Goal: Task Accomplishment & Management: Manage account settings

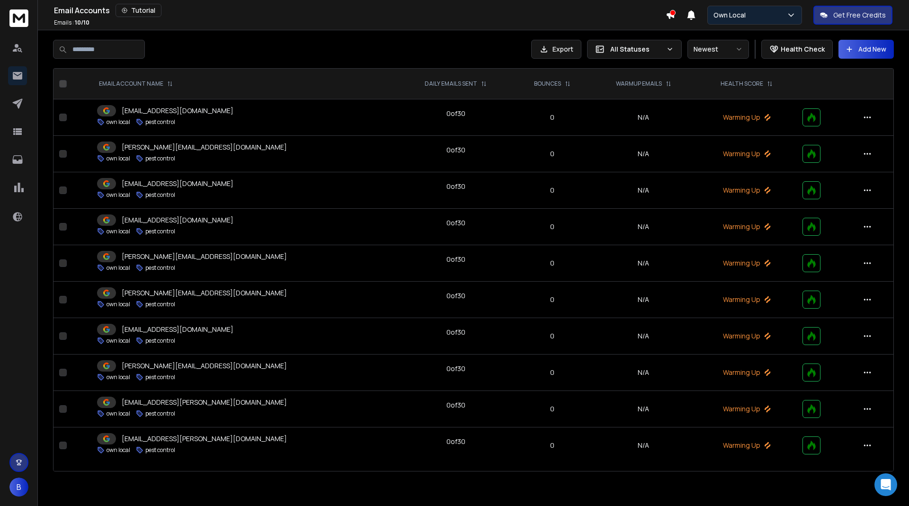
click at [758, 21] on button "Own Local" at bounding box center [755, 15] width 95 height 19
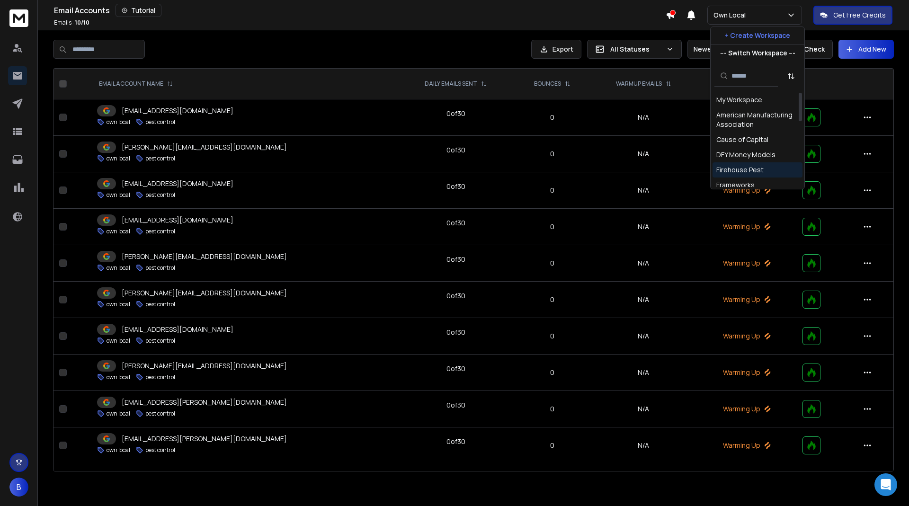
click at [751, 175] on div "Firehouse Pest" at bounding box center [758, 169] width 90 height 15
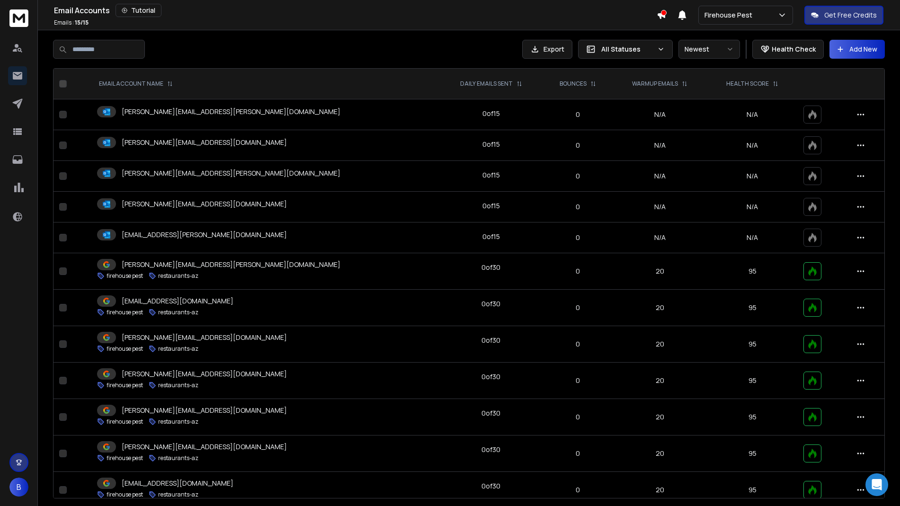
click at [65, 118] on td at bounding box center [73, 114] width 38 height 31
click at [63, 241] on button "button" at bounding box center [63, 238] width 8 height 8
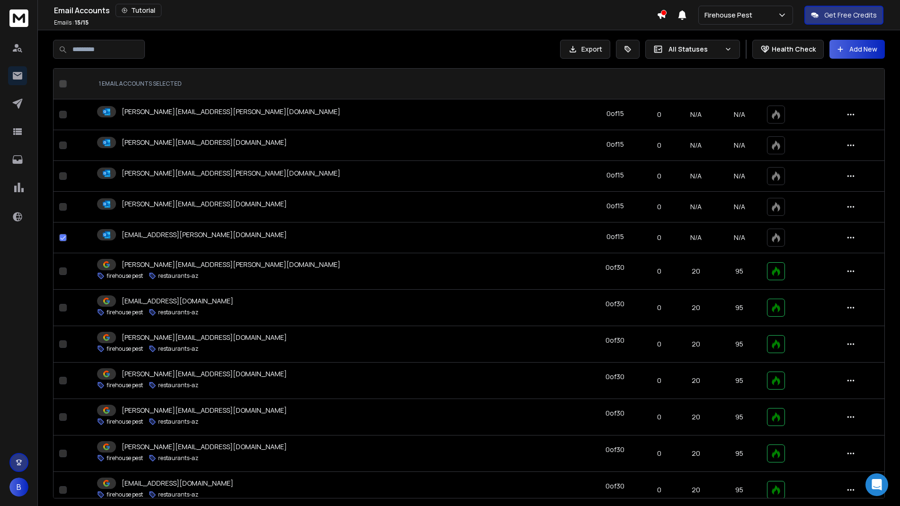
click at [61, 209] on button "button" at bounding box center [63, 207] width 8 height 8
click at [64, 178] on button "button" at bounding box center [63, 176] width 8 height 8
click at [63, 147] on button "button" at bounding box center [63, 146] width 8 height 8
click at [60, 116] on button "button" at bounding box center [63, 115] width 8 height 8
click at [690, 51] on div "Actions" at bounding box center [688, 49] width 72 height 9
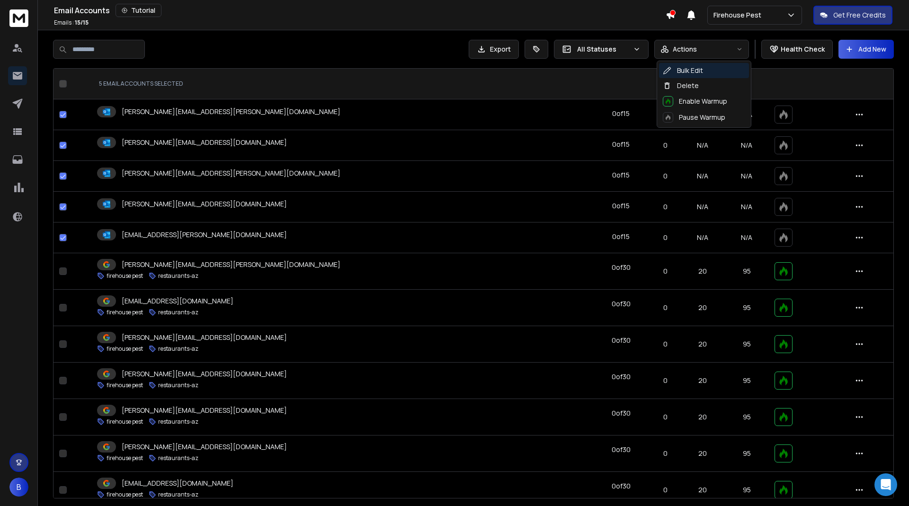
click at [702, 68] on div "Bulk Edit" at bounding box center [683, 70] width 40 height 9
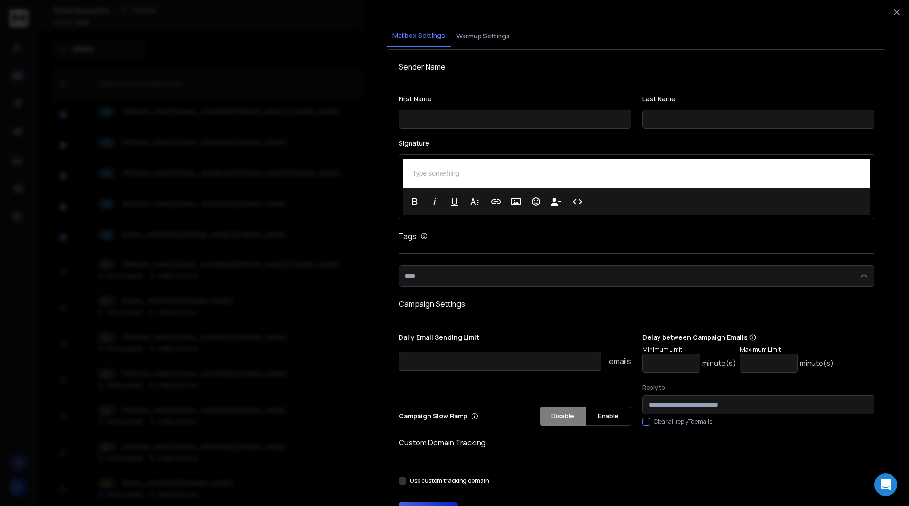
click at [476, 359] on input "number" at bounding box center [500, 361] width 203 height 19
type input "**"
click at [480, 415] on div "Campaign Slow Ramp Disable Enable" at bounding box center [515, 416] width 233 height 19
click at [671, 381] on div "Daily Email Sending Limit ** emails Delay between Campaign Emails Minimum Limit…" at bounding box center [637, 379] width 476 height 93
click at [691, 355] on input "number" at bounding box center [672, 363] width 58 height 19
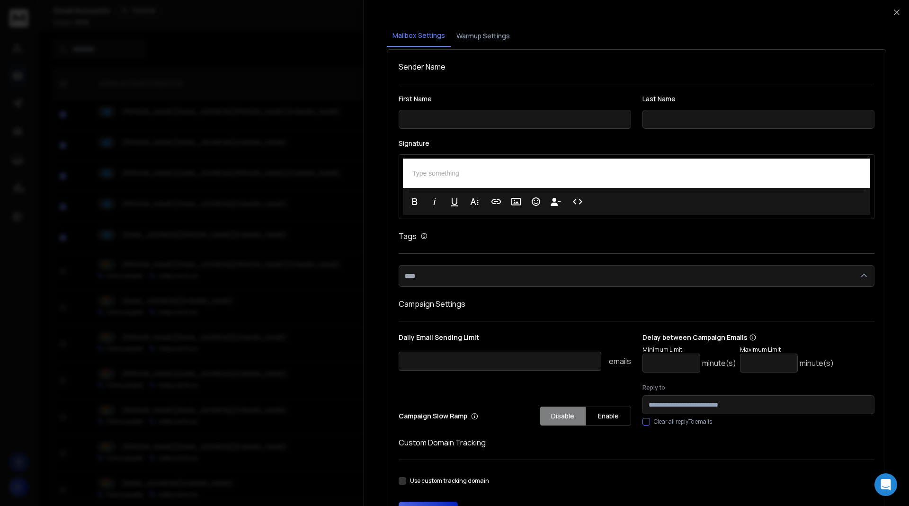
click at [691, 355] on input "number" at bounding box center [672, 363] width 58 height 19
type input "*"
click at [620, 339] on p "Daily Email Sending Limit" at bounding box center [515, 339] width 233 height 13
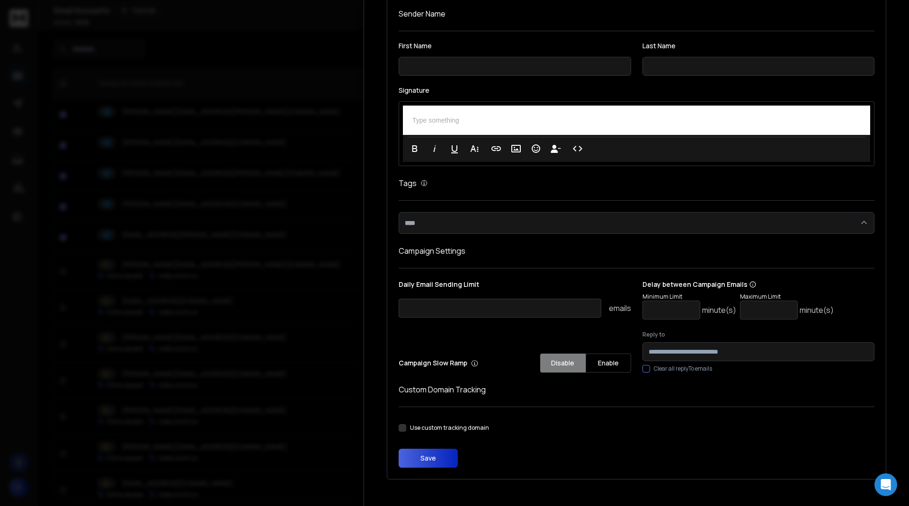
click at [422, 463] on button "Save" at bounding box center [428, 458] width 59 height 19
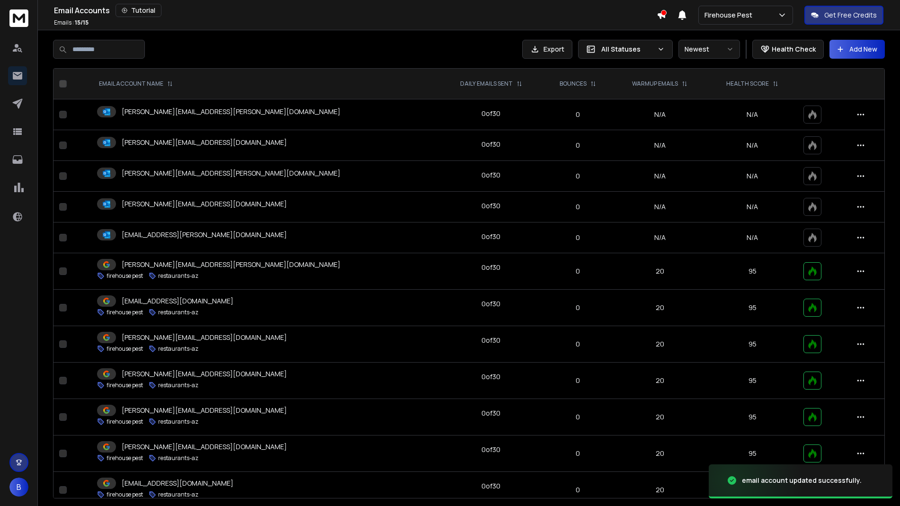
click at [61, 110] on td at bounding box center [73, 114] width 38 height 31
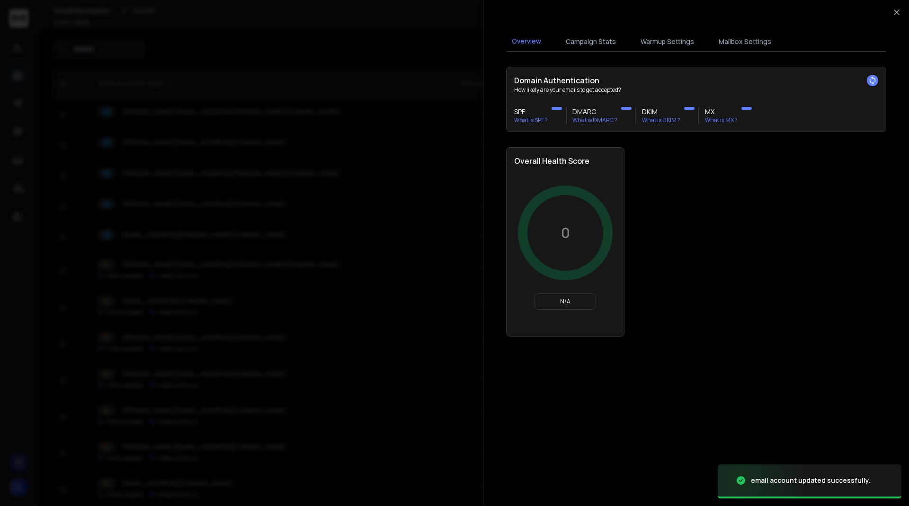
click at [61, 130] on div at bounding box center [454, 253] width 909 height 506
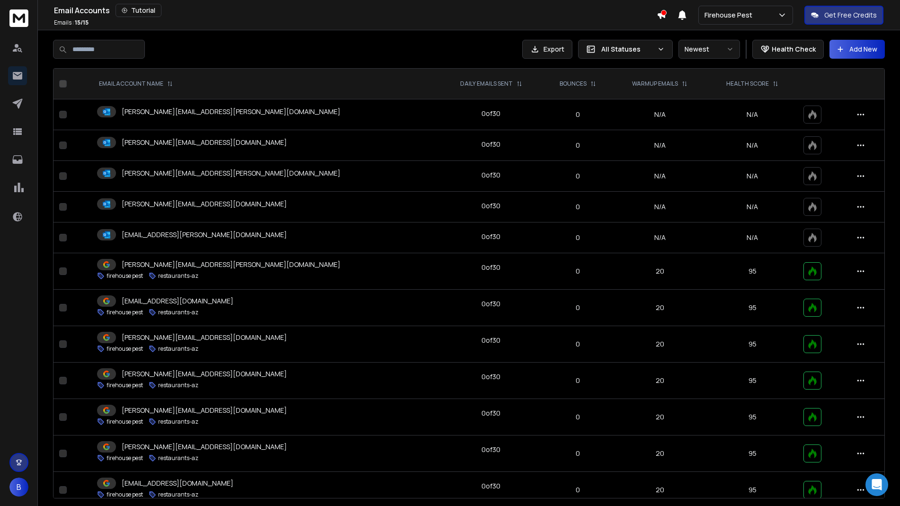
click at [66, 115] on button "button" at bounding box center [63, 115] width 8 height 8
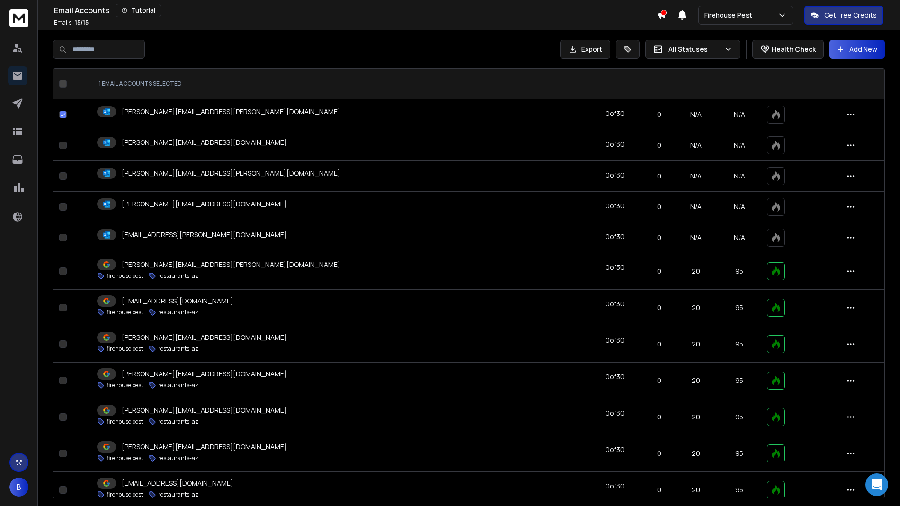
click at [66, 143] on button "button" at bounding box center [63, 146] width 8 height 8
click at [65, 178] on button "button" at bounding box center [63, 176] width 8 height 8
click at [63, 209] on button "button" at bounding box center [63, 207] width 8 height 8
click at [63, 238] on button "button" at bounding box center [63, 238] width 8 height 8
click at [680, 43] on button "Actions" at bounding box center [692, 49] width 95 height 19
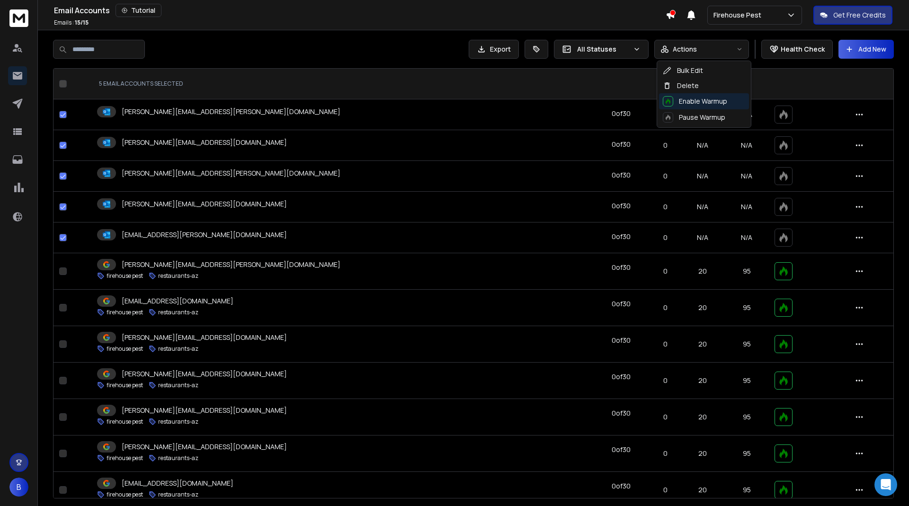
click at [703, 99] on div "Enable Warmup" at bounding box center [695, 101] width 64 height 10
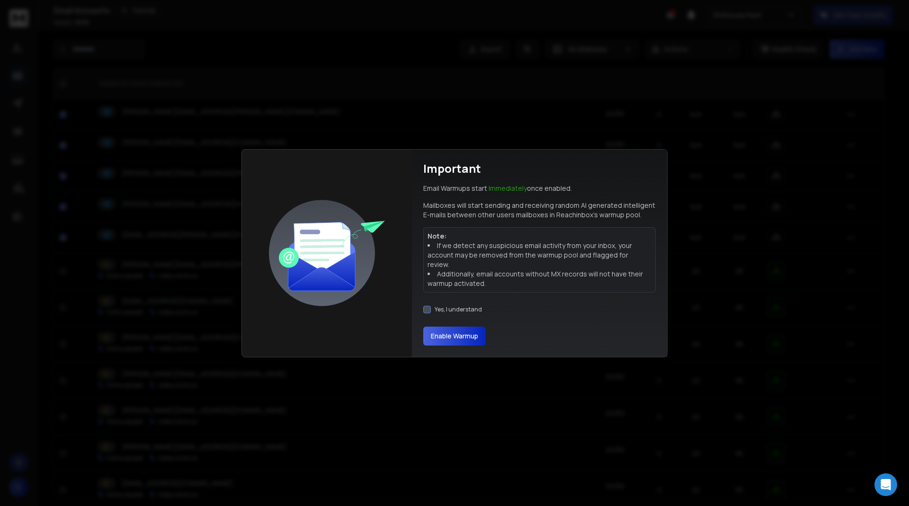
click at [459, 328] on button "Enable Warmup" at bounding box center [454, 336] width 63 height 19
click at [428, 306] on button "Yes, I understand" at bounding box center [427, 310] width 8 height 8
click at [446, 333] on button "Enable Warmup" at bounding box center [454, 336] width 63 height 19
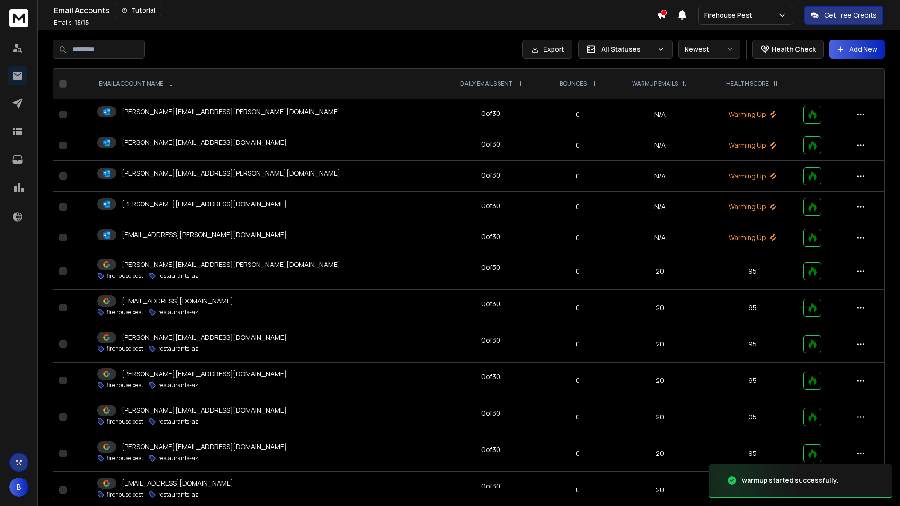
click at [63, 235] on button "button" at bounding box center [63, 238] width 8 height 8
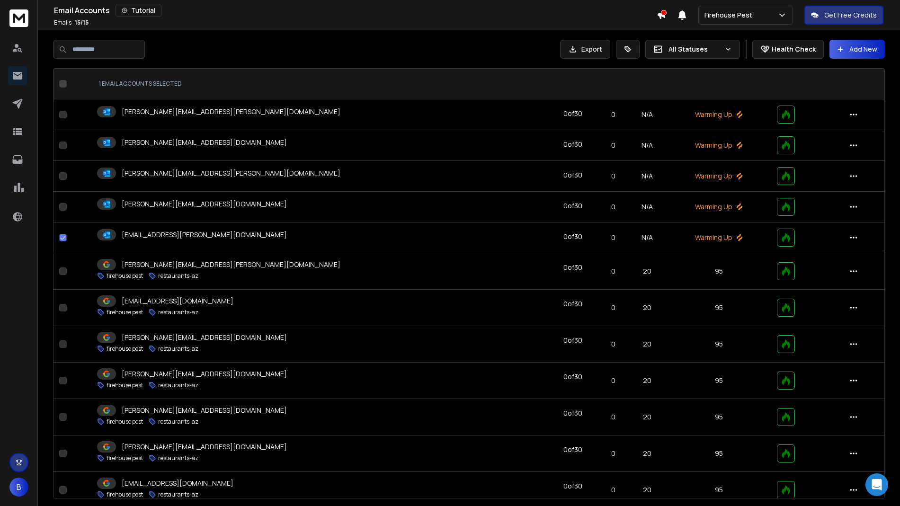
click at [60, 208] on button "button" at bounding box center [63, 207] width 8 height 8
click at [66, 176] on button "button" at bounding box center [63, 176] width 8 height 8
click at [61, 142] on button "button" at bounding box center [63, 146] width 8 height 8
click at [62, 105] on td at bounding box center [73, 114] width 38 height 31
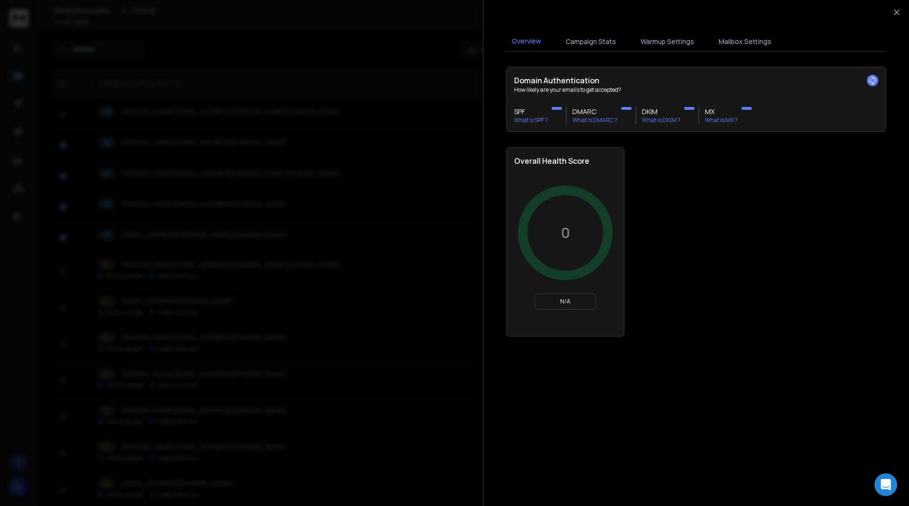
click at [62, 109] on div at bounding box center [454, 253] width 909 height 506
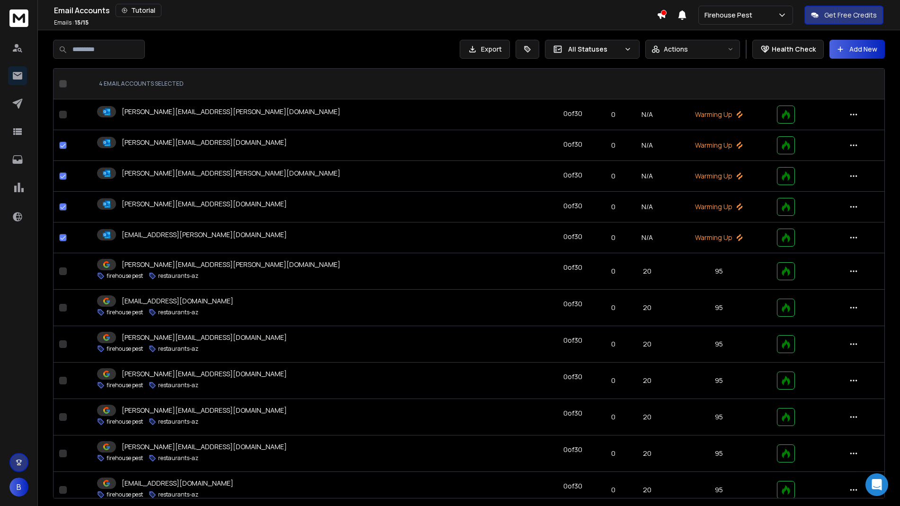
click at [65, 117] on button "button" at bounding box center [63, 115] width 8 height 8
click at [684, 53] on p "Actions" at bounding box center [676, 49] width 24 height 9
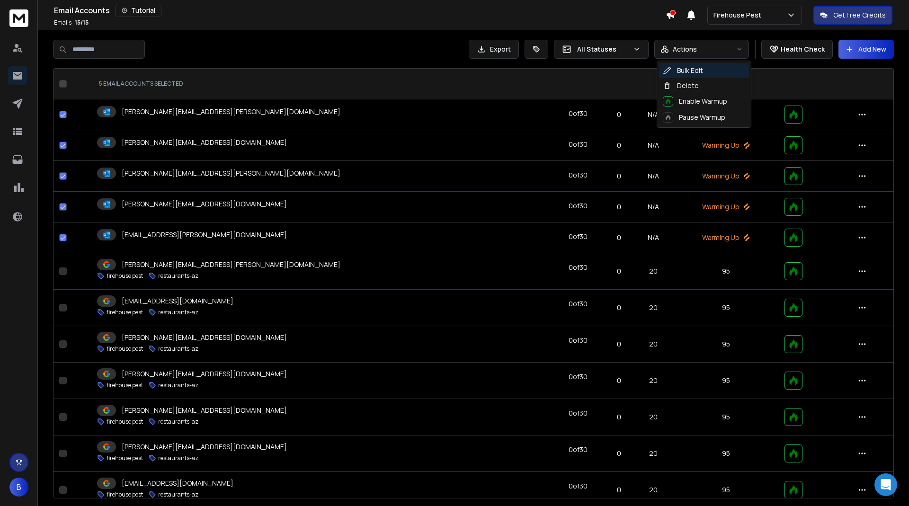
click at [686, 68] on div "Bulk Edit" at bounding box center [683, 70] width 40 height 9
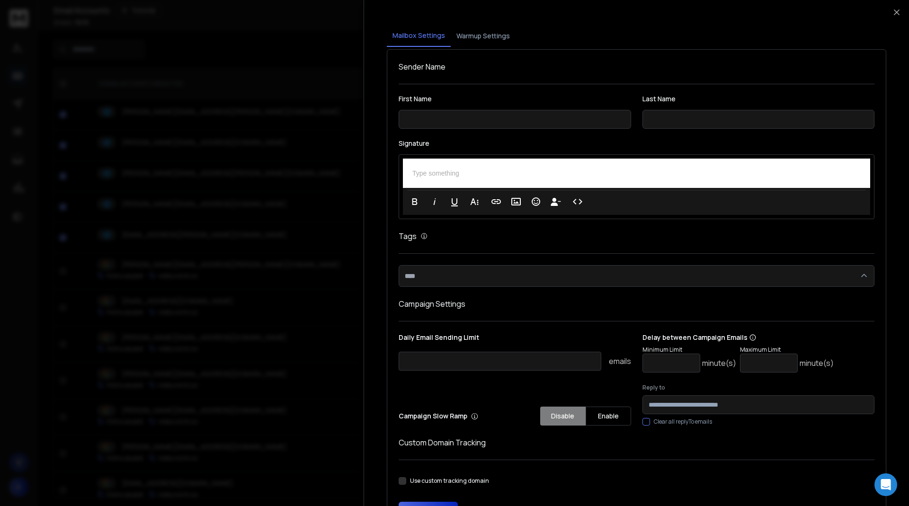
click at [474, 280] on input at bounding box center [438, 276] width 74 height 17
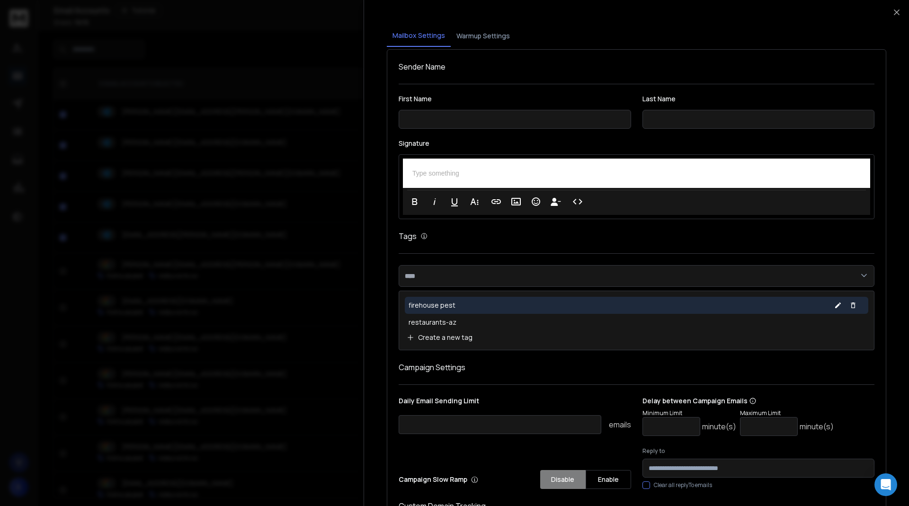
click at [470, 297] on div "firehouse pest" at bounding box center [637, 305] width 464 height 17
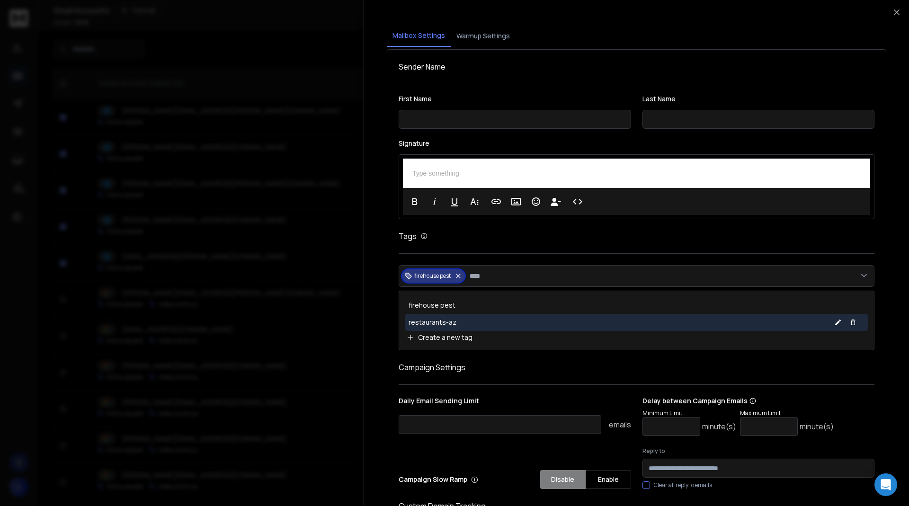
click at [456, 323] on div "restaurants-az" at bounding box center [637, 322] width 464 height 17
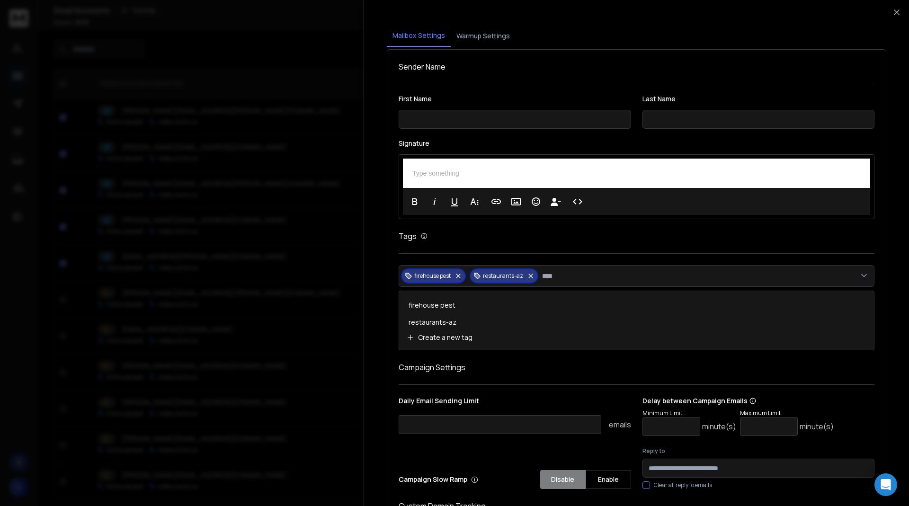
click at [561, 129] on form "First Name Last Name Signature Type something Clear Formatting Font Family Aria…" at bounding box center [637, 340] width 476 height 489
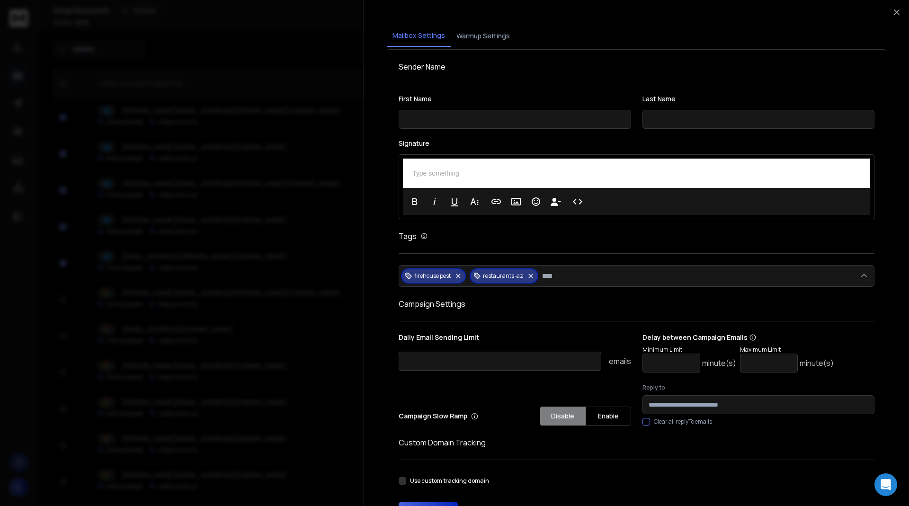
click at [566, 123] on input "text" at bounding box center [515, 119] width 233 height 19
type input "****"
type input "*******"
click at [695, 294] on form "First Name **** Last Name ******* Signature Type something Clear Formatting Fon…" at bounding box center [637, 308] width 476 height 425
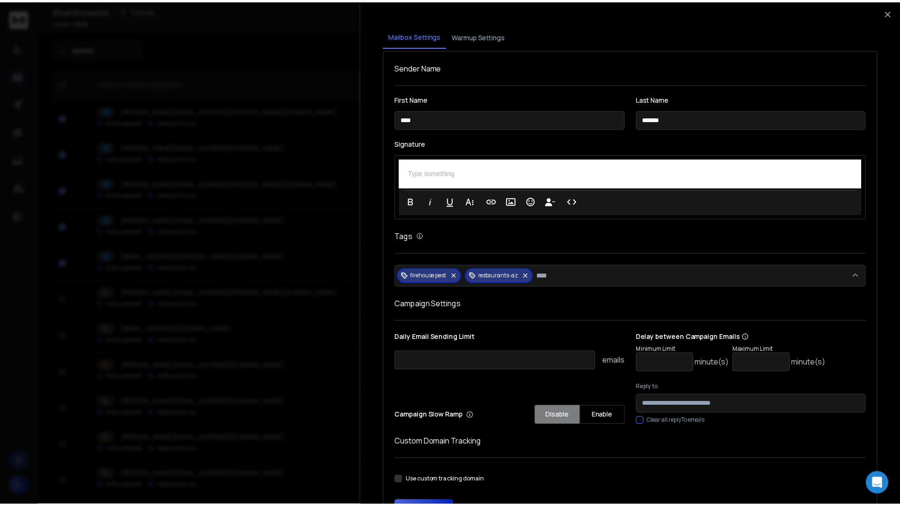
scroll to position [53, 0]
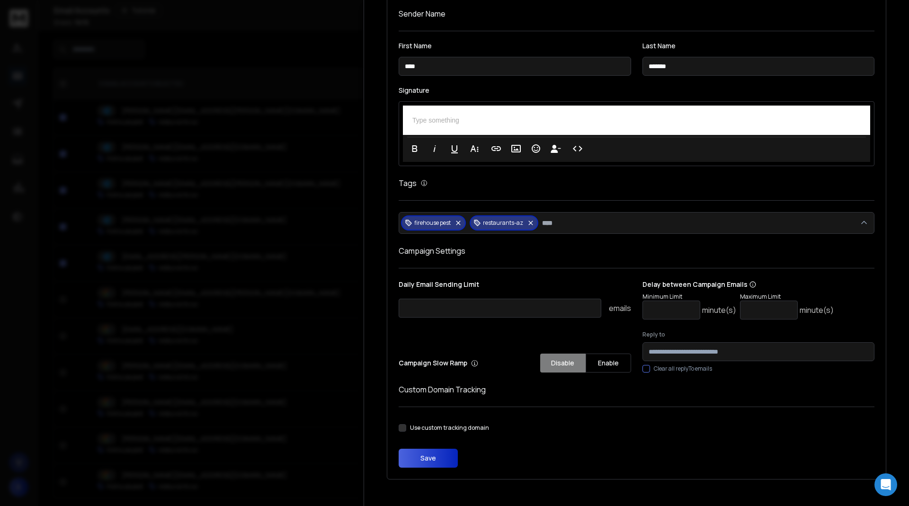
click at [403, 470] on div "Sender Name First Name **** Last Name ******* Signature Type something Clear Fo…" at bounding box center [637, 238] width 500 height 484
click at [407, 464] on button "Save" at bounding box center [428, 458] width 59 height 19
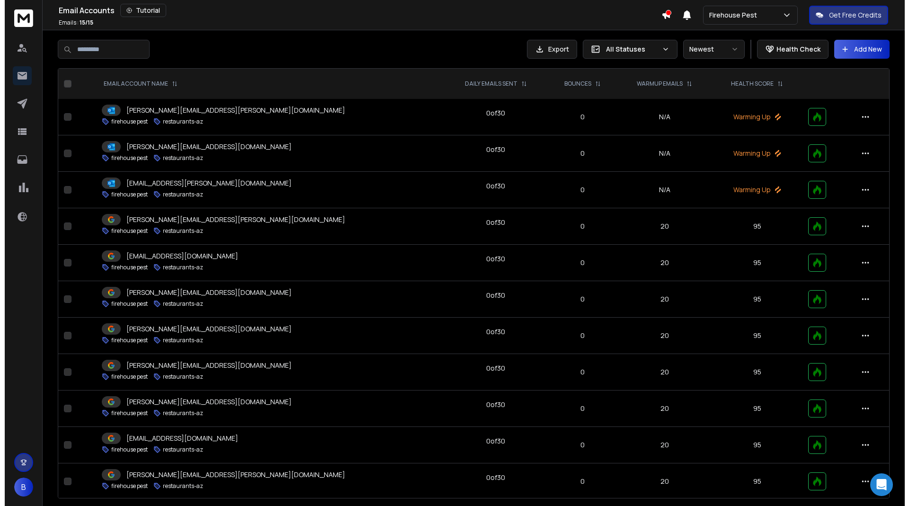
scroll to position [0, 0]
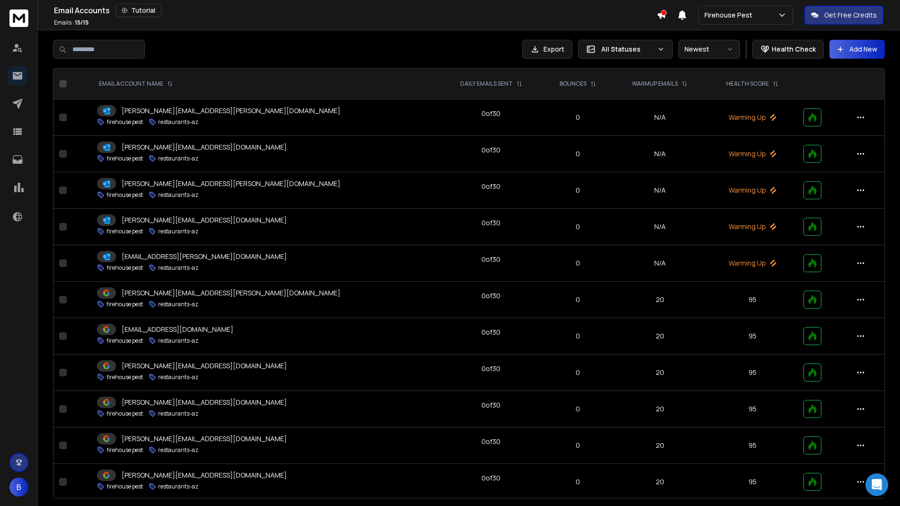
click at [61, 118] on button "button" at bounding box center [63, 118] width 8 height 8
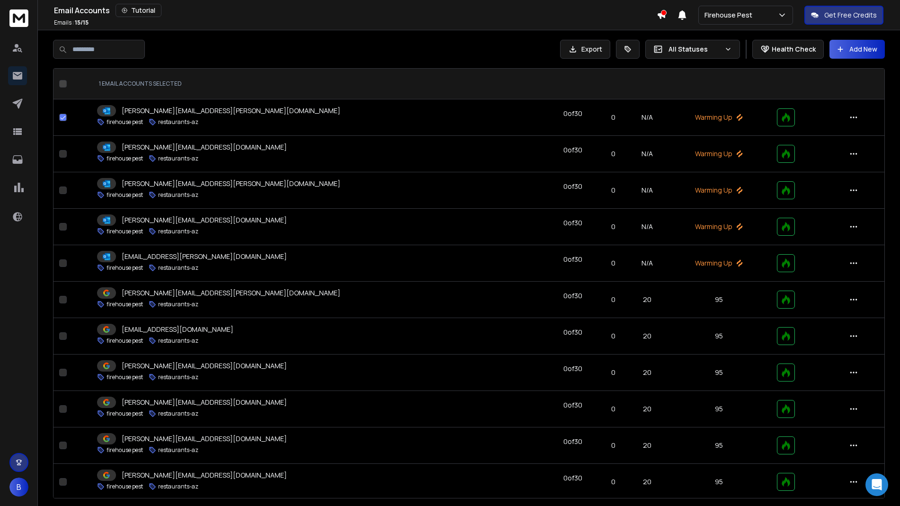
click at [63, 161] on td at bounding box center [73, 154] width 38 height 36
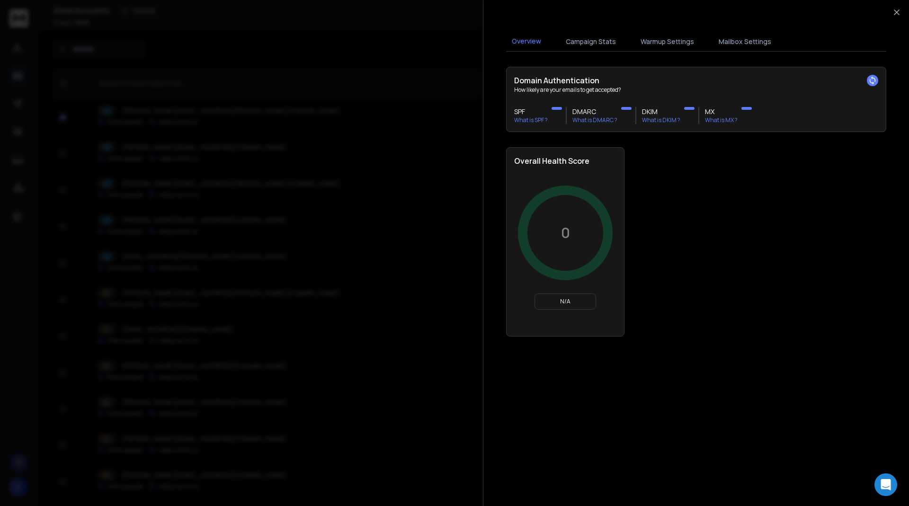
click at [63, 158] on div at bounding box center [454, 253] width 909 height 506
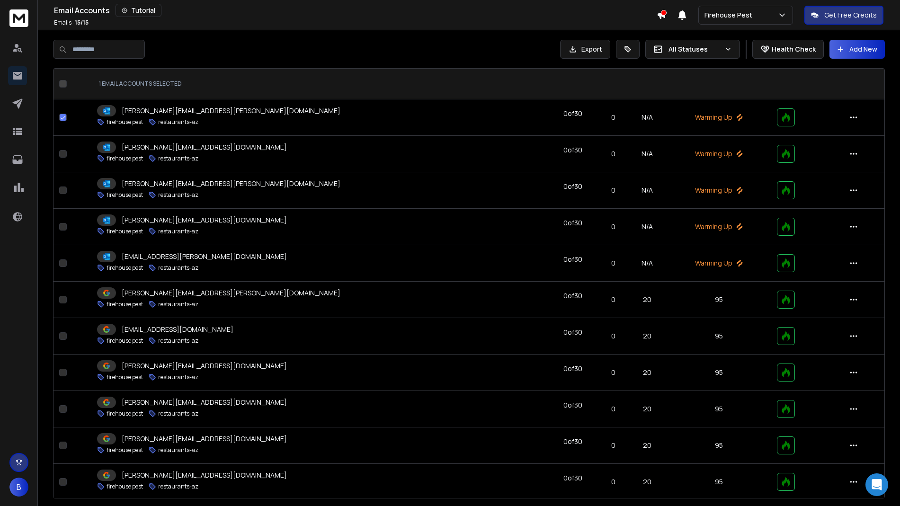
click at [63, 152] on button "button" at bounding box center [63, 154] width 8 height 8
click at [67, 191] on div at bounding box center [75, 191] width 32 height 8
click at [63, 193] on button "button" at bounding box center [63, 191] width 8 height 8
click at [64, 228] on button "button" at bounding box center [63, 227] width 8 height 8
click at [65, 263] on button "button" at bounding box center [63, 264] width 8 height 8
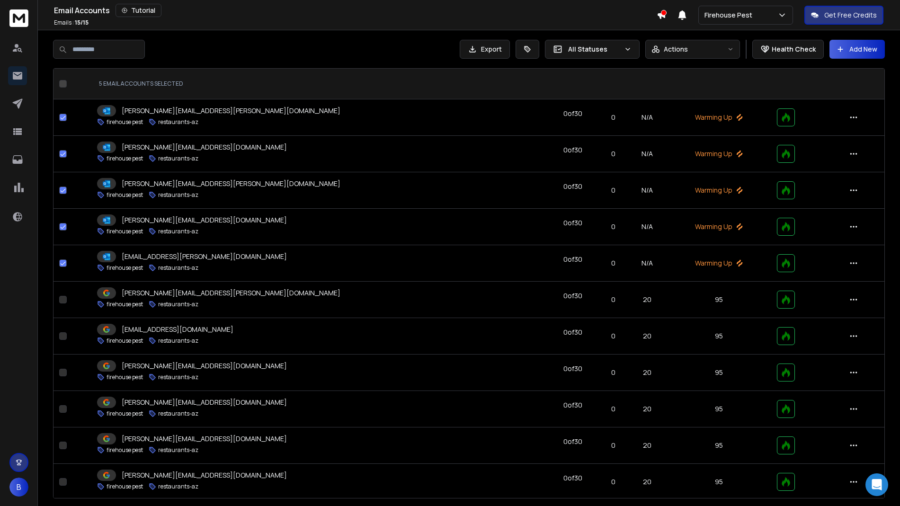
click at [602, 49] on p "All Statuses" at bounding box center [594, 49] width 52 height 9
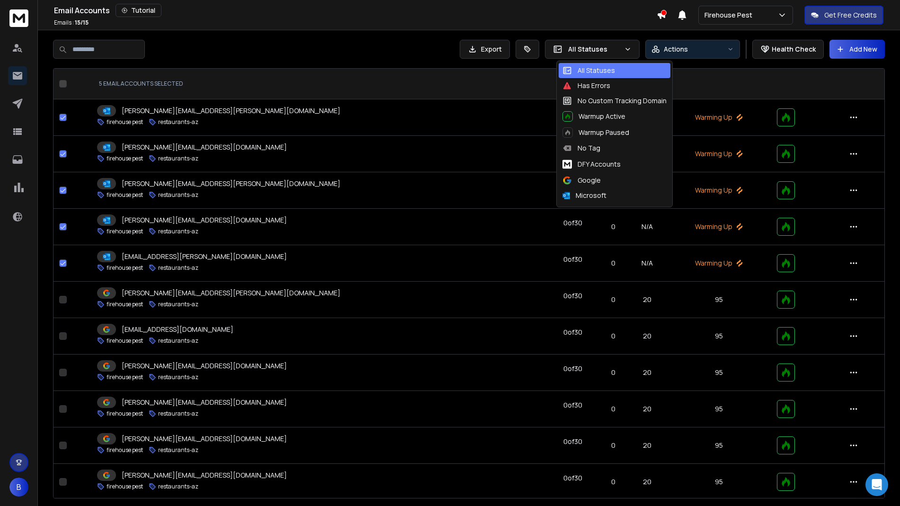
click at [683, 50] on p "Actions" at bounding box center [676, 49] width 24 height 9
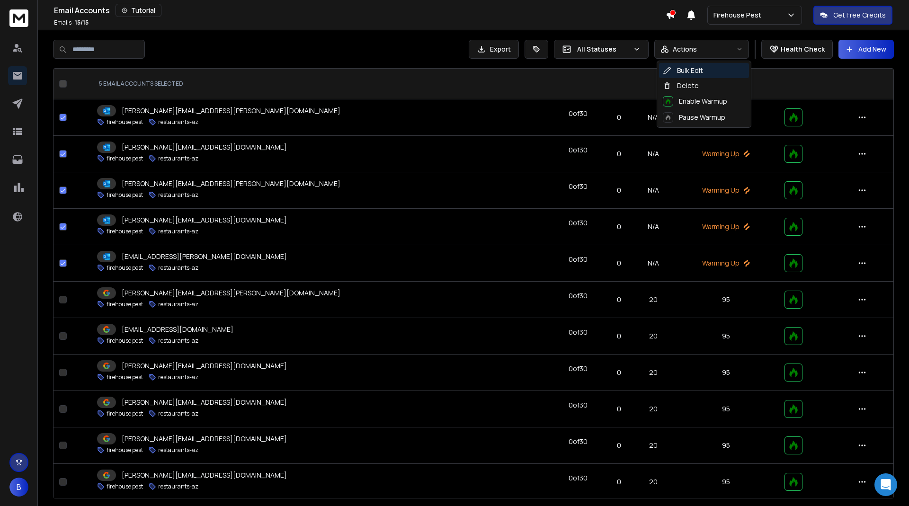
click at [689, 72] on div "Bulk Edit" at bounding box center [683, 70] width 40 height 9
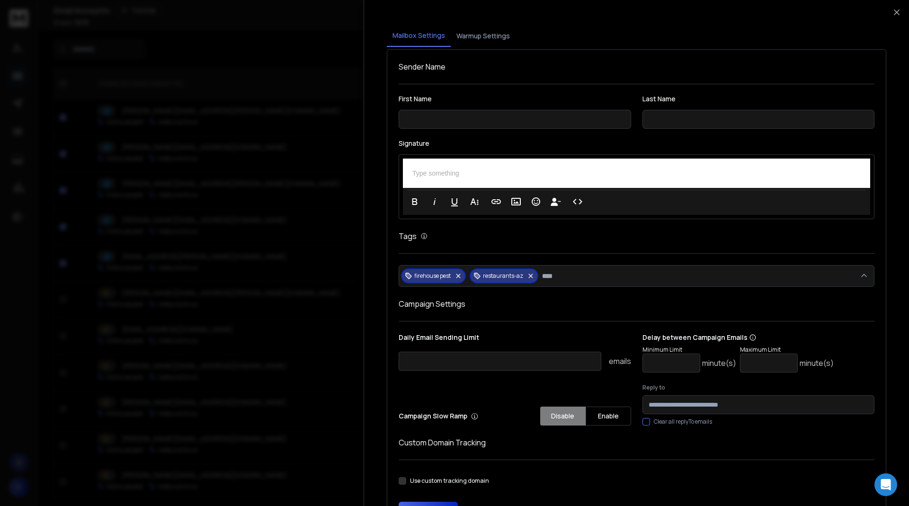
click at [496, 35] on button "Warmup Settings" at bounding box center [483, 36] width 65 height 21
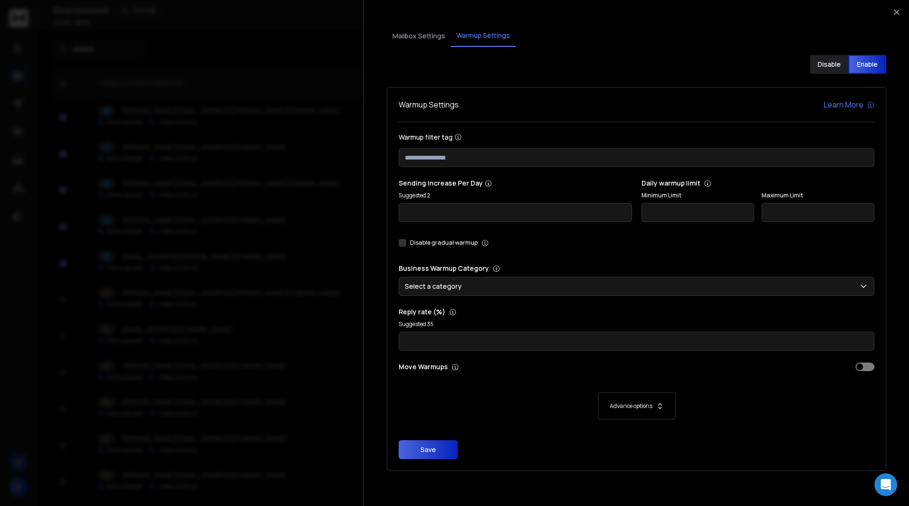
click at [437, 241] on label "Disable gradual warmup" at bounding box center [444, 243] width 68 height 8
click at [406, 241] on button "Disable gradual warmup" at bounding box center [403, 243] width 8 height 8
click at [467, 212] on input "number" at bounding box center [515, 212] width 233 height 19
type input "*"
click at [701, 214] on input "number" at bounding box center [698, 212] width 113 height 19
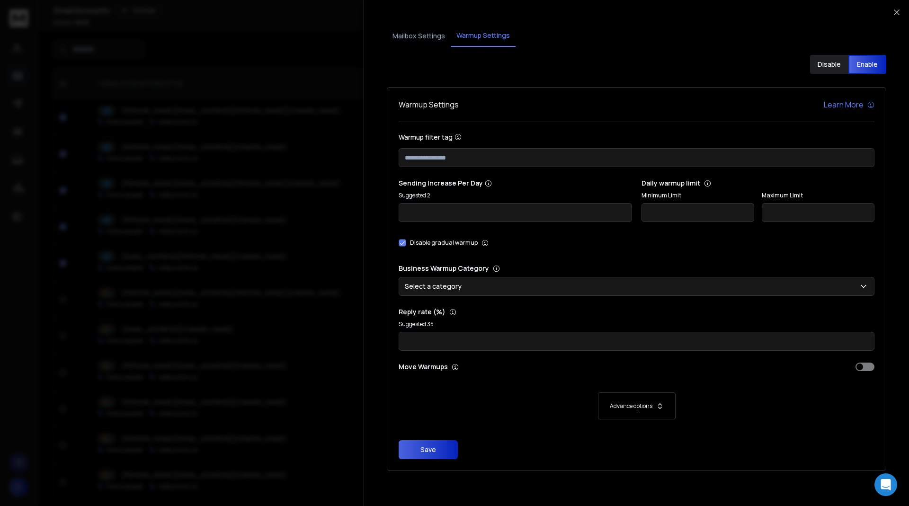
type input "*"
click at [803, 213] on input "number" at bounding box center [818, 212] width 113 height 19
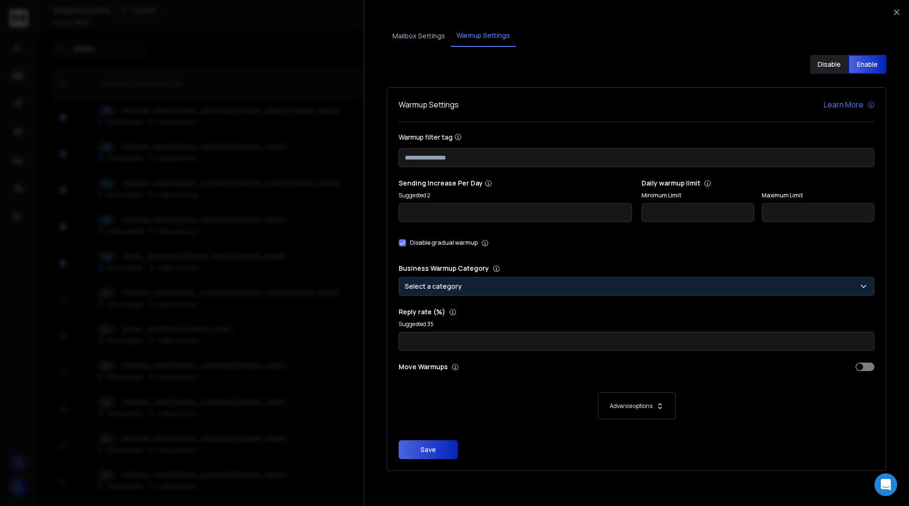
type input "**"
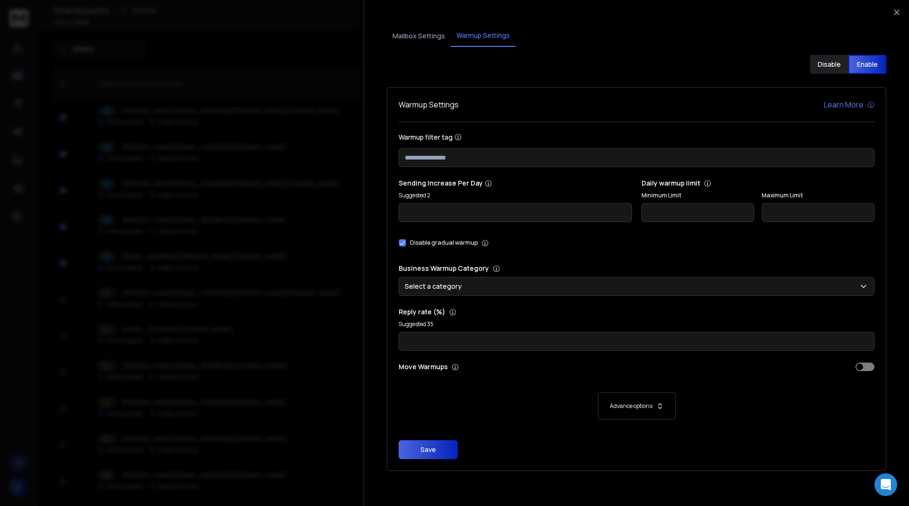
click at [547, 283] on div "Select a category" at bounding box center [637, 286] width 464 height 9
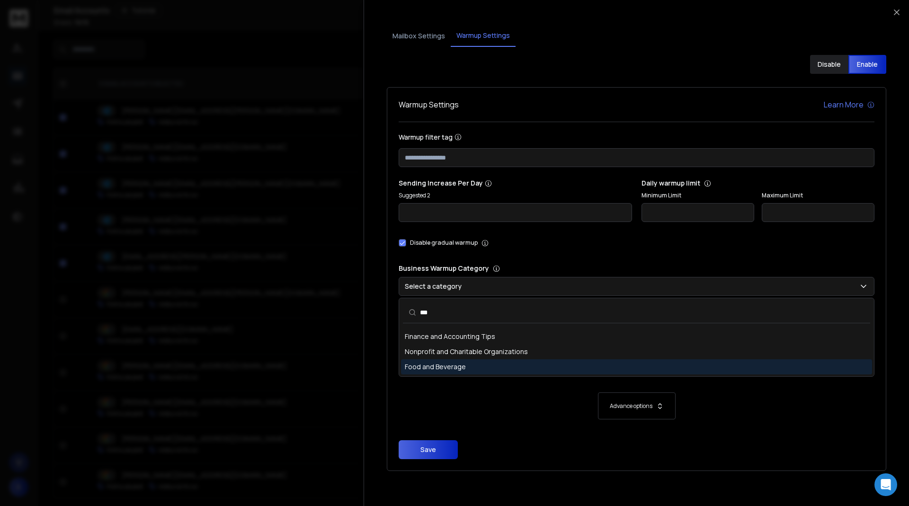
type input "***"
click at [461, 371] on span "Food and Beverage" at bounding box center [435, 366] width 61 height 9
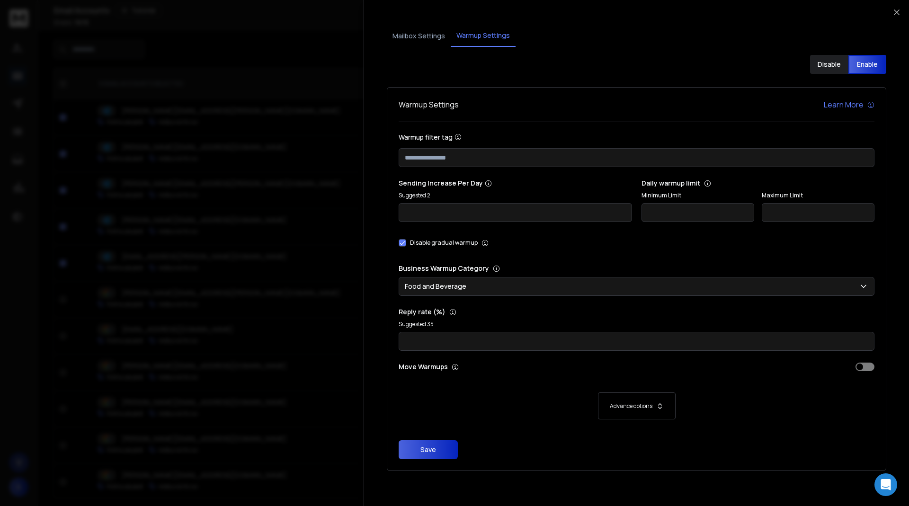
click at [868, 370] on button "button" at bounding box center [865, 367] width 19 height 9
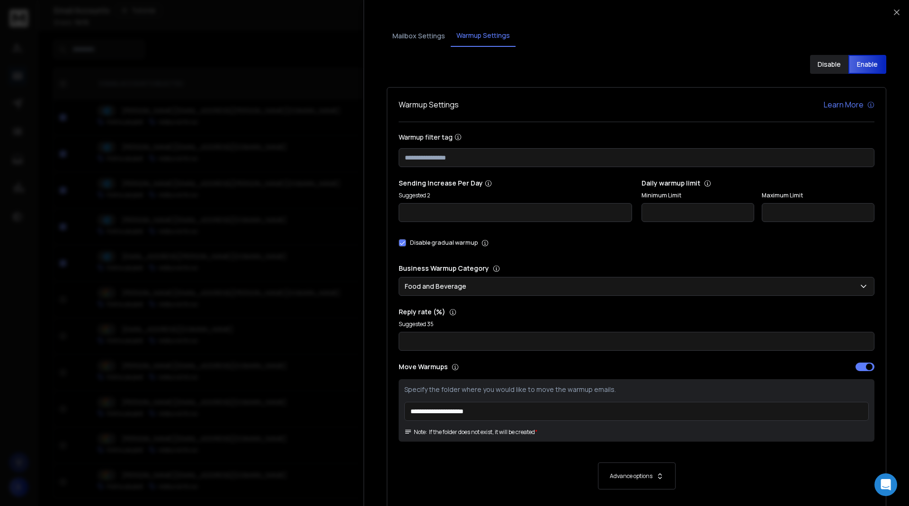
scroll to position [62, 0]
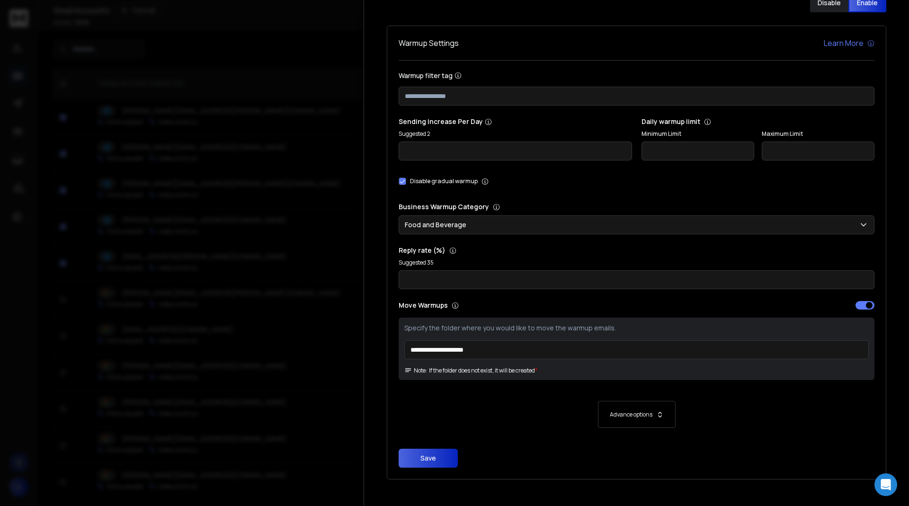
click at [545, 281] on input "number" at bounding box center [637, 279] width 476 height 19
type input "**"
click at [621, 415] on p "Advance options" at bounding box center [631, 415] width 43 height 8
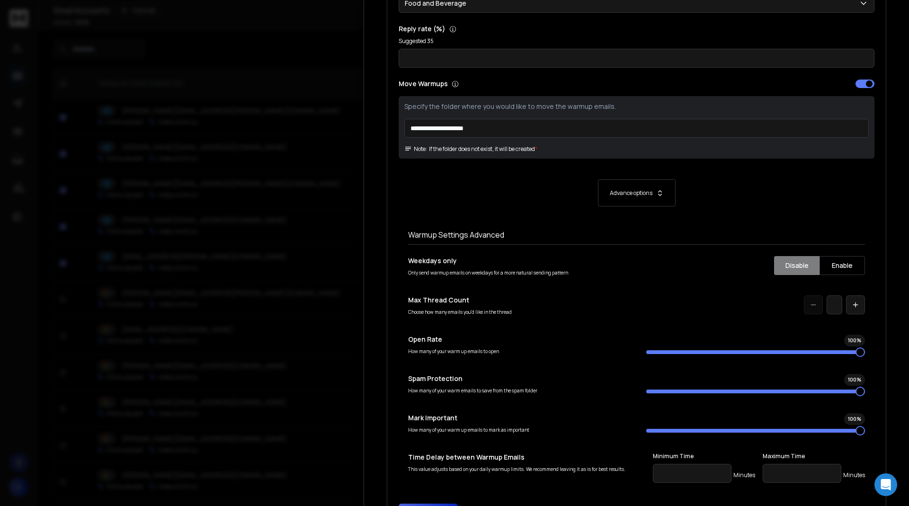
scroll to position [338, 0]
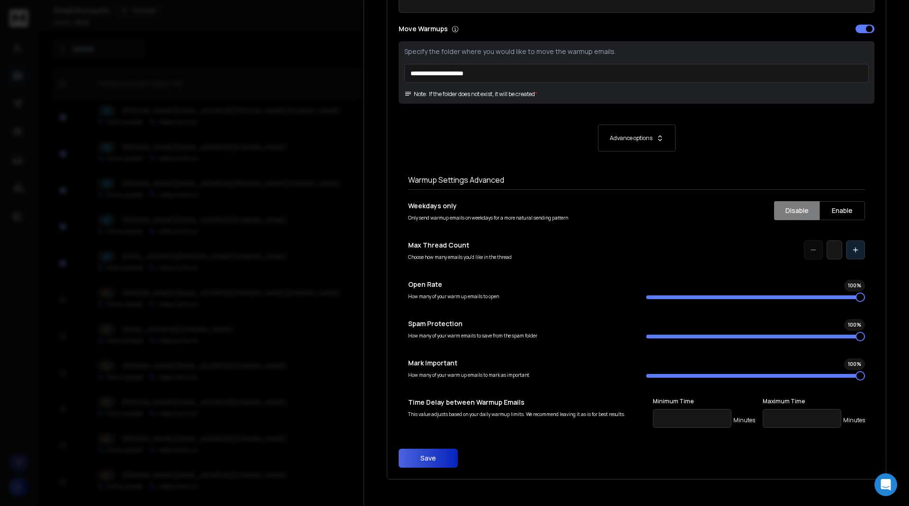
click at [854, 258] on button "button" at bounding box center [855, 250] width 19 height 19
type input "*"
click at [424, 463] on button "Save" at bounding box center [428, 458] width 59 height 19
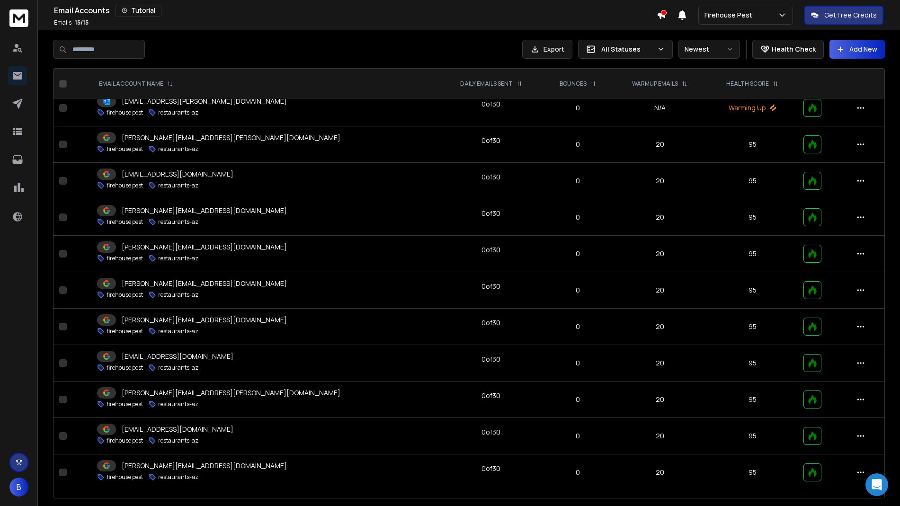
scroll to position [0, 0]
